Goal: Navigation & Orientation: Find specific page/section

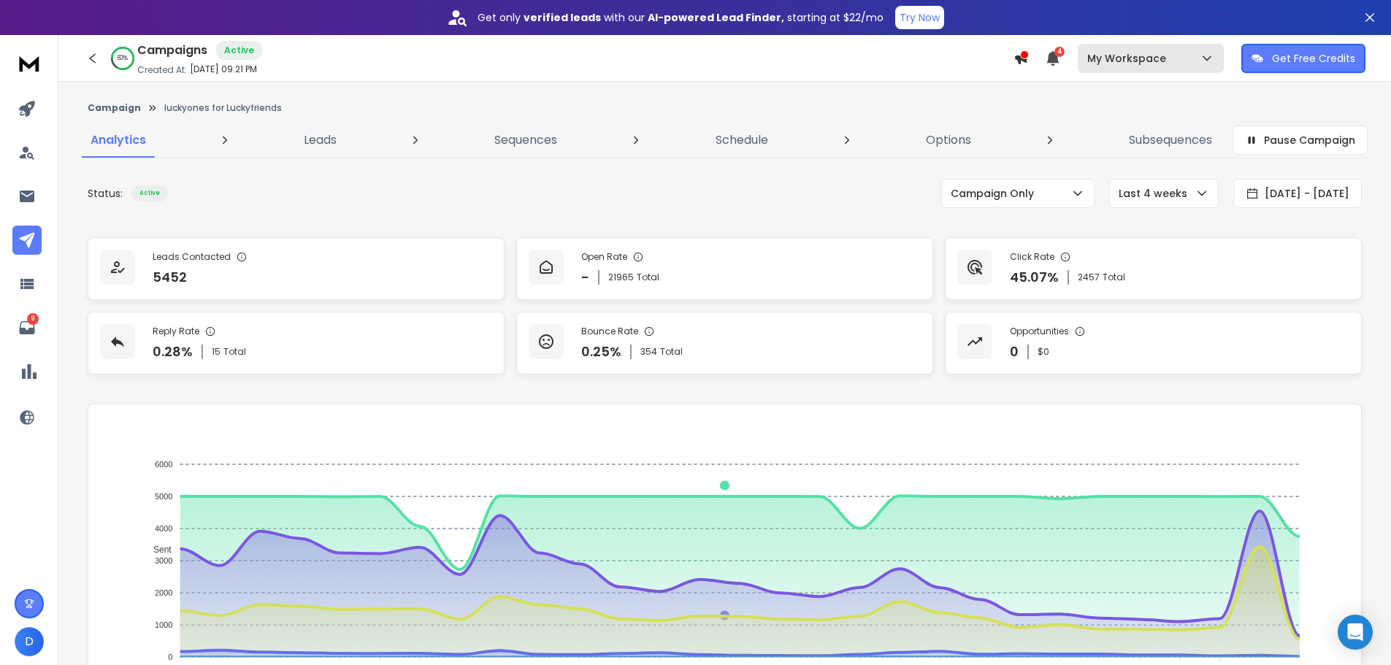
click at [1176, 62] on div "My Workspace" at bounding box center [1150, 58] width 127 height 15
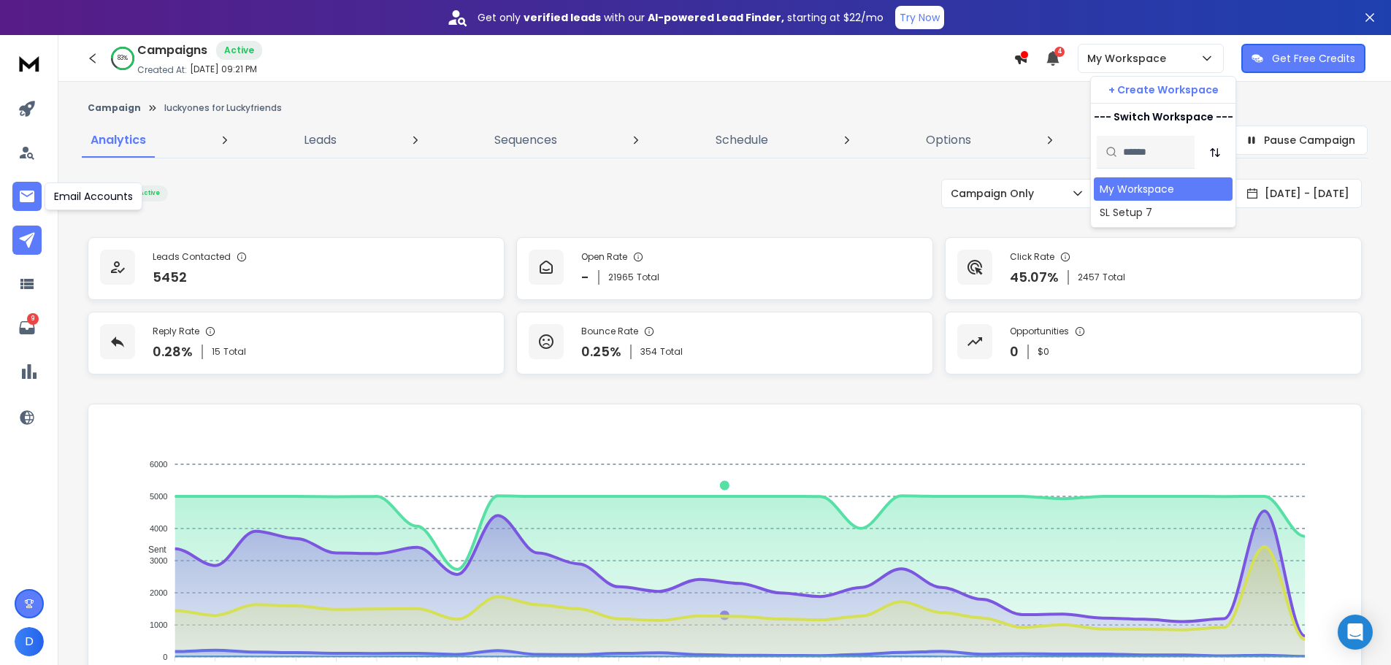
click at [37, 197] on link at bounding box center [26, 196] width 29 height 29
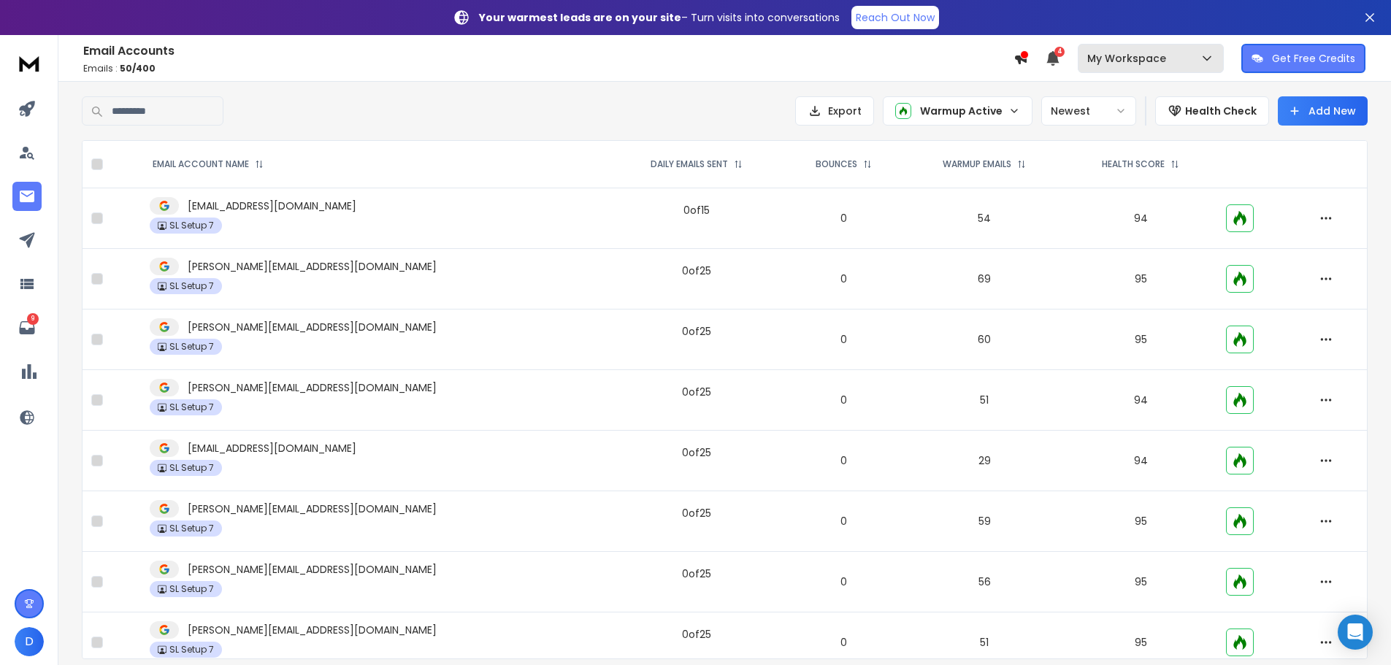
click at [1181, 59] on div "My Workspace" at bounding box center [1150, 58] width 127 height 15
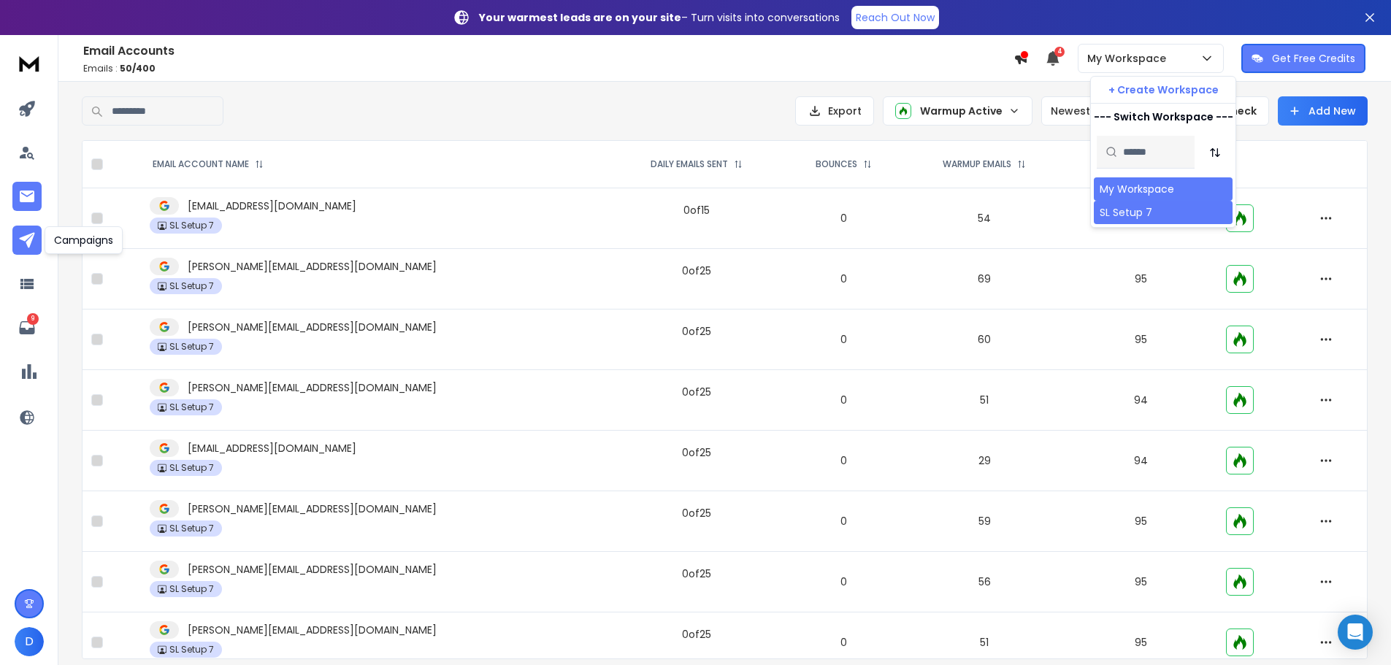
click at [23, 241] on icon at bounding box center [27, 240] width 18 height 18
